Goal: Transaction & Acquisition: Subscribe to service/newsletter

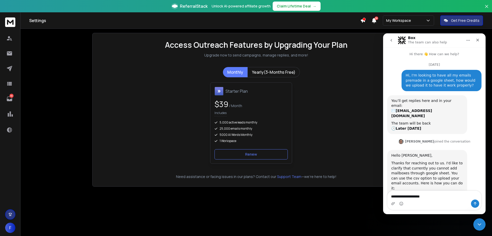
scroll to position [362, 0]
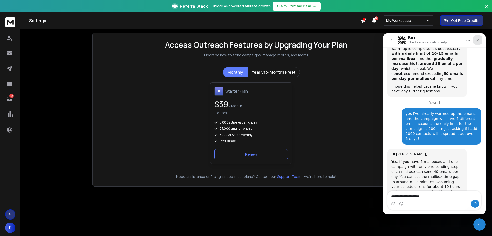
click at [480, 41] on div "Close" at bounding box center [477, 39] width 9 height 9
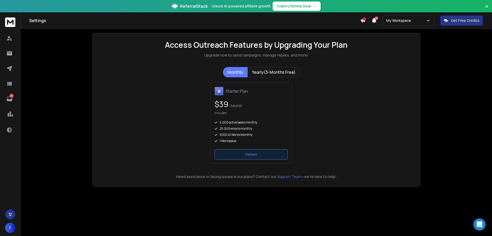
click at [232, 155] on button "Renew" at bounding box center [251, 154] width 73 height 10
click at [265, 153] on button "Renew" at bounding box center [251, 154] width 73 height 10
click at [253, 152] on button "Renew" at bounding box center [251, 154] width 73 height 10
click at [11, 216] on icon at bounding box center [10, 214] width 3 height 4
click at [11, 229] on span "F" at bounding box center [10, 227] width 10 height 10
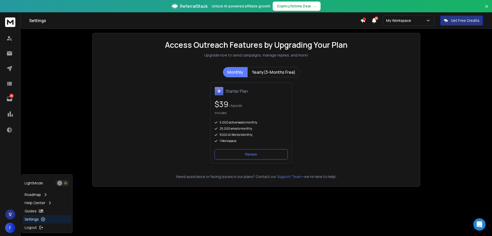
click at [37, 217] on p "Settings" at bounding box center [32, 218] width 14 height 5
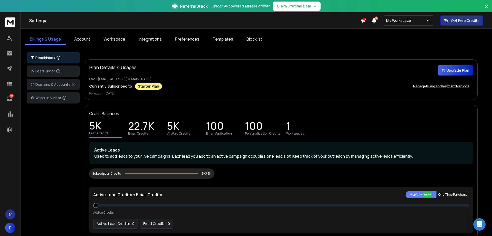
click at [451, 73] on button "Upgrade Plan" at bounding box center [456, 70] width 36 height 10
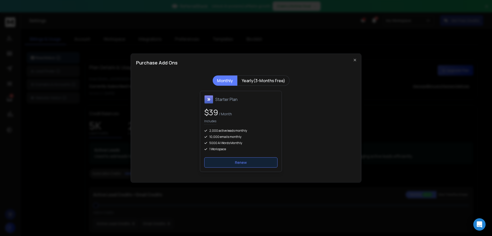
click at [236, 164] on button "Renew" at bounding box center [240, 162] width 73 height 10
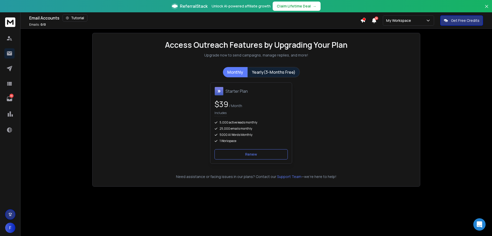
click at [287, 72] on button "Yearly(3-Months Free)" at bounding box center [274, 72] width 52 height 10
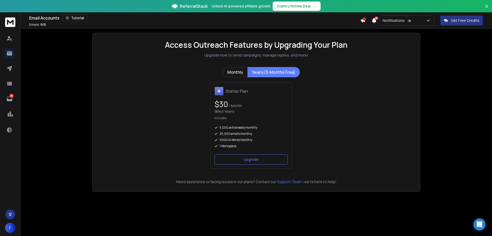
click at [368, 21] on div "50 My Workspace Get Free Credits" at bounding box center [421, 20] width 123 height 10
click at [365, 21] on icon at bounding box center [363, 20] width 4 height 4
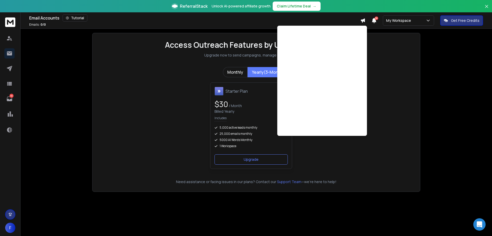
click at [385, 60] on div "Access Outreach Features by Upgrading Your Plan Upgrade now to send campaigns, …" at bounding box center [256, 112] width 313 height 144
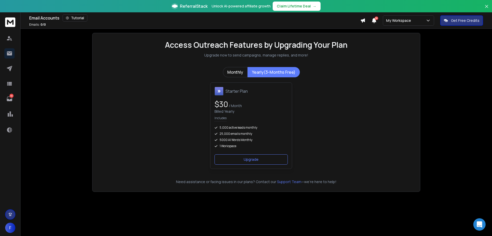
click at [487, 7] on icon "Close banner" at bounding box center [487, 6] width 5 height 5
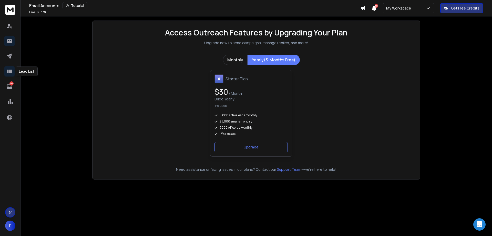
click at [11, 73] on icon at bounding box center [9, 71] width 5 height 4
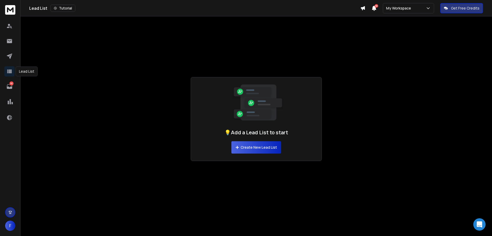
click at [11, 62] on div at bounding box center [10, 57] width 12 height 12
click at [12, 54] on icon at bounding box center [9, 56] width 5 height 5
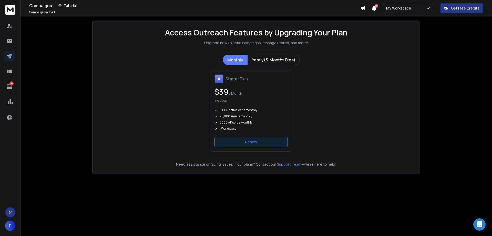
click at [247, 145] on button "Renew" at bounding box center [251, 142] width 73 height 10
click at [256, 137] on button "Renew" at bounding box center [251, 142] width 73 height 10
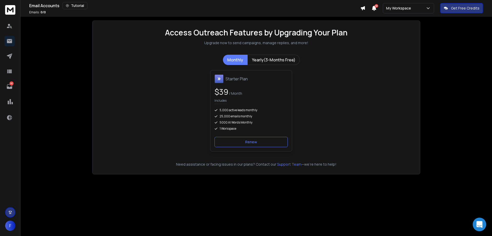
click at [479, 224] on icon "Open Intercom Messenger" at bounding box center [480, 224] width 6 height 7
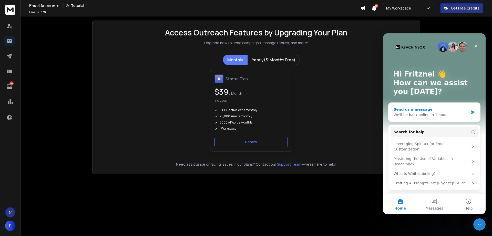
click at [461, 115] on div "We'll be back online in 1 hour" at bounding box center [431, 114] width 75 height 5
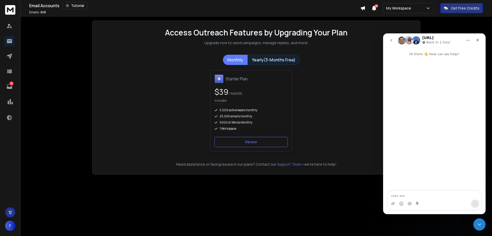
click at [291, 60] on button "Yearly(3-Months Free)" at bounding box center [274, 60] width 52 height 10
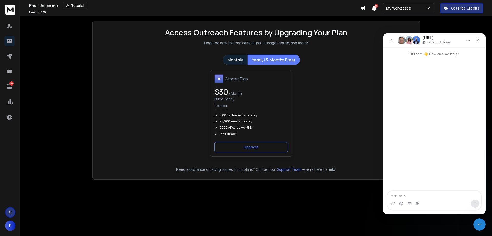
click at [243, 63] on button "Monthly" at bounding box center [235, 60] width 25 height 10
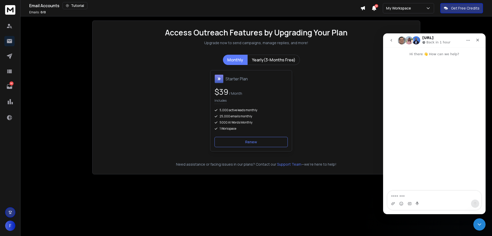
click at [284, 162] on button "Support Team" at bounding box center [289, 164] width 24 height 5
click at [289, 167] on div "Access Outreach Features by Upgrading Your Plan Upgrade now to send campaigns, …" at bounding box center [256, 98] width 328 height 154
click at [289, 166] on button "Support Team" at bounding box center [289, 164] width 24 height 5
click at [288, 165] on button "Support Team" at bounding box center [289, 164] width 24 height 5
click at [5, 226] on span "F" at bounding box center [10, 225] width 10 height 10
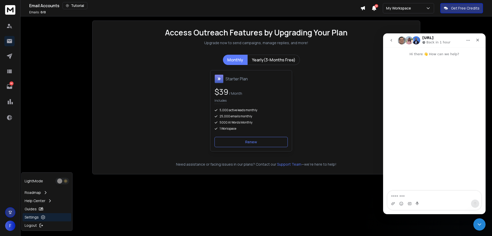
click at [41, 214] on div "Settings" at bounding box center [47, 217] width 49 height 8
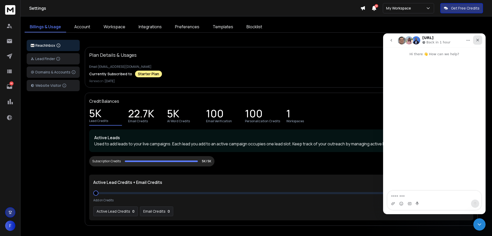
click at [475, 39] on div "Close" at bounding box center [477, 39] width 9 height 9
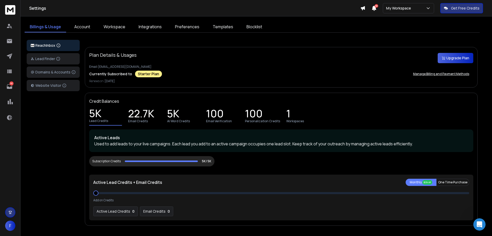
click at [110, 211] on p "Active Lead Credits" at bounding box center [114, 210] width 34 height 5
click at [439, 74] on p "Manage Billing and Payment Methods" at bounding box center [441, 74] width 56 height 4
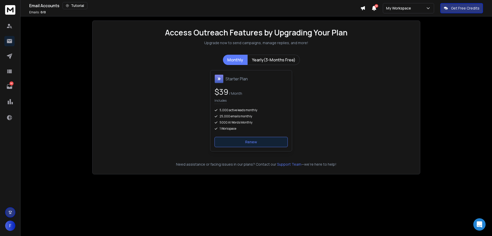
click at [244, 140] on button "Renew" at bounding box center [251, 142] width 73 height 10
click at [454, 7] on p "Get Free Credits" at bounding box center [465, 8] width 28 height 5
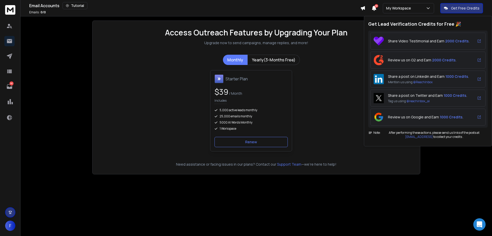
drag, startPoint x: 50, startPoint y: 38, endPoint x: 24, endPoint y: 36, distance: 25.7
click at [49, 38] on div "Access Outreach Features by Upgrading Your Plan Upgrade now to send campaigns, …" at bounding box center [246, 89] width 492 height 178
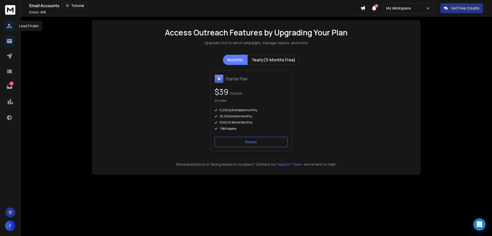
click at [9, 24] on circle at bounding box center [9, 25] width 2 height 2
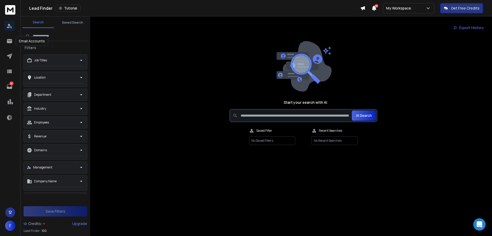
click at [11, 47] on div at bounding box center [10, 42] width 12 height 12
click at [11, 59] on icon at bounding box center [9, 56] width 6 height 6
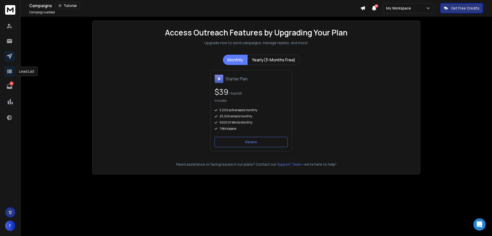
click at [11, 69] on icon at bounding box center [9, 71] width 5 height 4
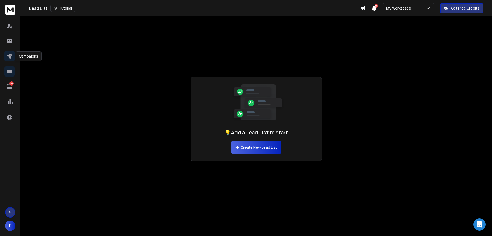
click at [9, 55] on icon at bounding box center [9, 56] width 5 height 5
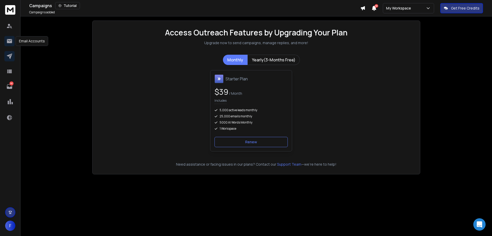
click at [10, 41] on icon at bounding box center [9, 41] width 5 height 4
click at [9, 55] on icon at bounding box center [9, 56] width 5 height 5
click at [8, 42] on icon at bounding box center [9, 41] width 5 height 4
click at [7, 54] on icon at bounding box center [9, 56] width 6 height 6
click at [7, 43] on icon at bounding box center [9, 41] width 5 height 4
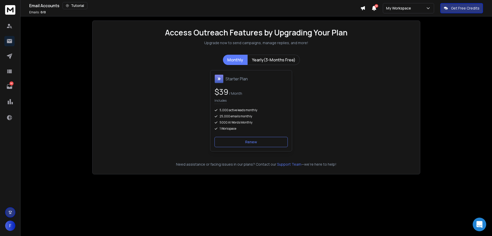
click at [475, 222] on div "Open Intercom Messenger" at bounding box center [480, 224] width 14 height 14
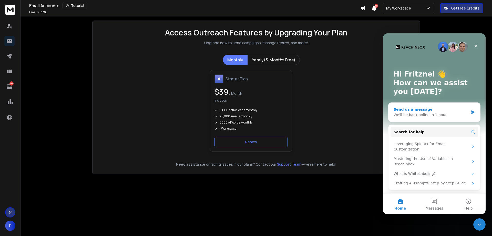
click at [432, 110] on div "Send us a message" at bounding box center [431, 109] width 75 height 5
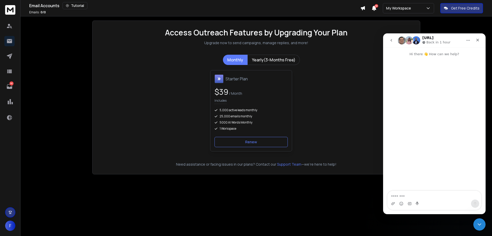
click at [416, 194] on textarea "Message…" at bounding box center [435, 194] width 94 height 9
type textarea "**********"
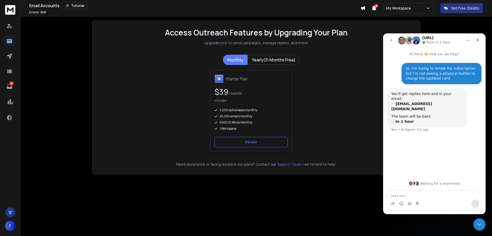
click at [342, 88] on div "Starter Plan $ 39 / Month Includes 5,000 active leads monthly 25,000 emails mon…" at bounding box center [256, 113] width 313 height 86
